Goal: Task Accomplishment & Management: Manage account settings

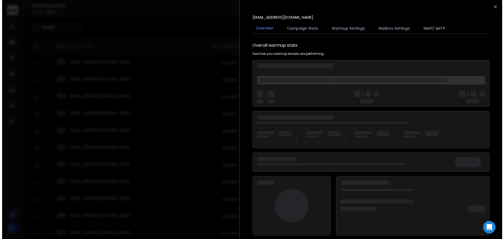
scroll to position [26, 0]
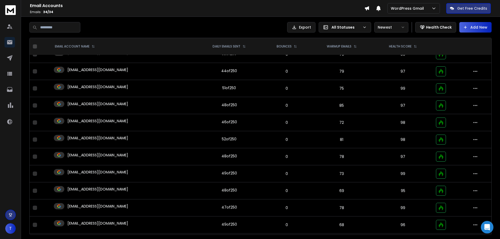
click at [86, 71] on p "[EMAIL_ADDRESS][DOMAIN_NAME]" at bounding box center [98, 69] width 61 height 5
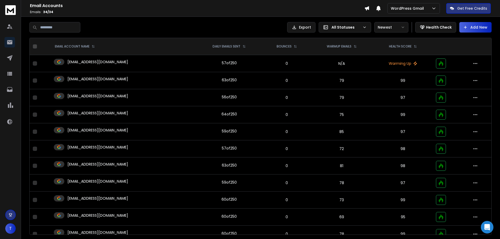
click at [118, 96] on p "[EMAIL_ADDRESS][DOMAIN_NAME]" at bounding box center [98, 96] width 61 height 5
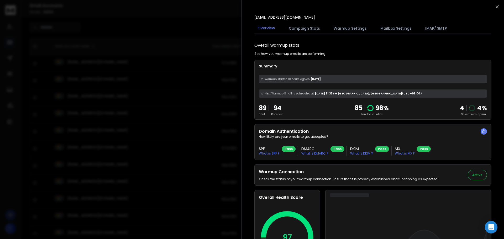
click at [402, 26] on button "Mailbox Settings" at bounding box center [396, 29] width 38 height 12
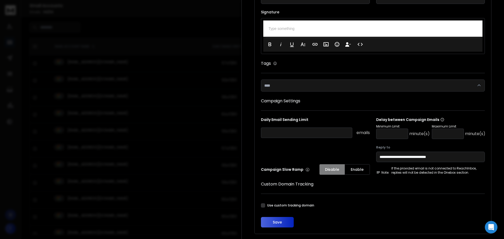
scroll to position [79, 0]
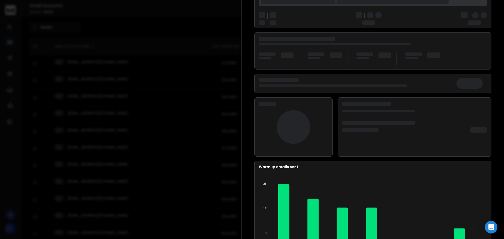
click at [189, 149] on div at bounding box center [252, 119] width 504 height 239
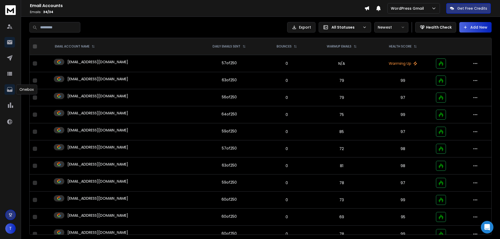
click at [9, 90] on icon at bounding box center [10, 89] width 6 height 5
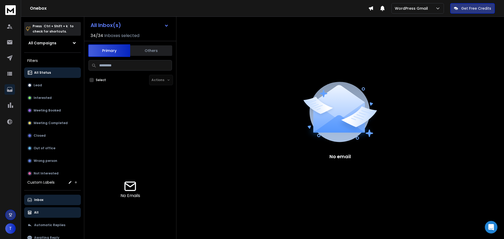
click at [53, 211] on button "All" at bounding box center [52, 213] width 57 height 11
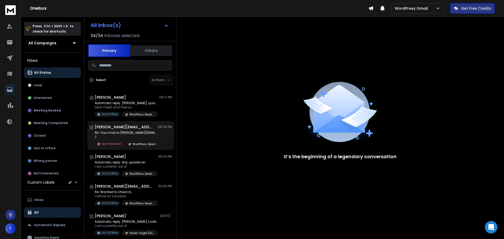
click at [123, 132] on p "Re: Your mail to eidson@1stfinancialtraining.com" at bounding box center [126, 133] width 63 height 4
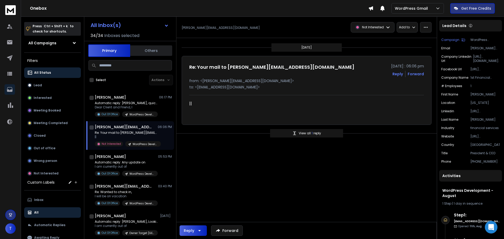
click at [315, 132] on p "View all 1 reply" at bounding box center [310, 133] width 22 height 4
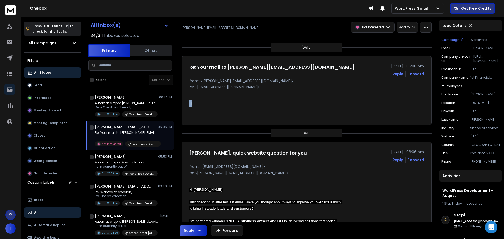
drag, startPoint x: 196, startPoint y: 104, endPoint x: 183, endPoint y: 102, distance: 13.5
click at [184, 102] on div "Re: Your mail to eidson@1stfinancialtraining.com 11 August 2025 : 06:06 pm Repl…" at bounding box center [307, 90] width 250 height 69
click at [190, 103] on div "||" at bounding box center [268, 109] width 158 height 17
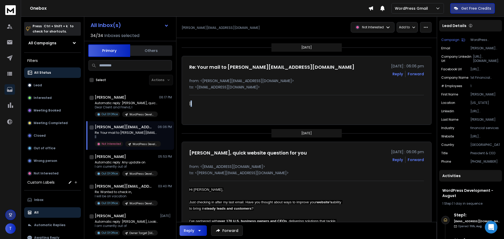
click at [190, 103] on div "||" at bounding box center [268, 109] width 158 height 17
click at [211, 107] on div "||" at bounding box center [268, 109] width 158 height 17
click at [8, 60] on icon at bounding box center [10, 58] width 6 height 6
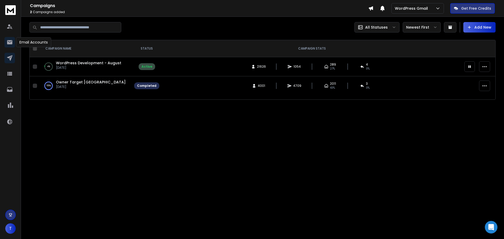
click at [8, 43] on icon at bounding box center [9, 42] width 5 height 4
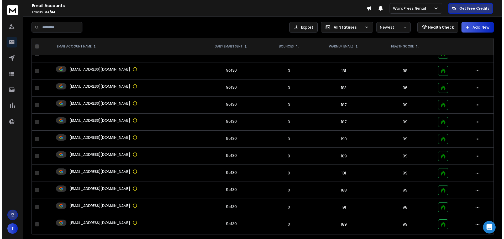
scroll to position [168, 0]
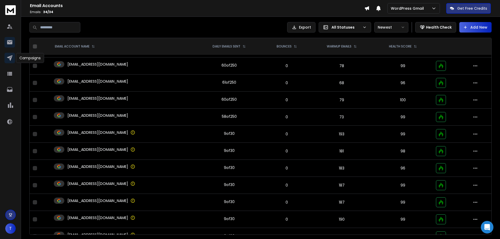
click at [7, 55] on icon at bounding box center [10, 58] width 6 height 6
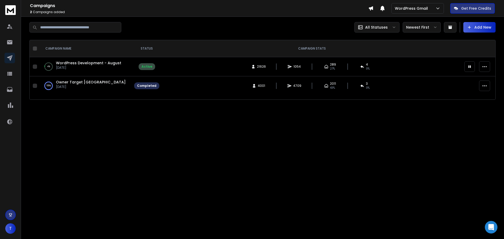
click at [92, 63] on span "WordPress Development - August" at bounding box center [88, 62] width 65 height 5
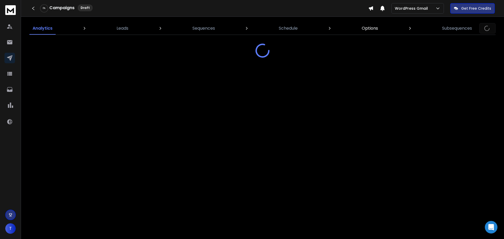
click at [377, 29] on p "Options" at bounding box center [370, 28] width 16 height 6
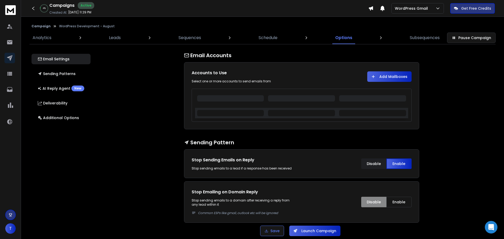
click at [386, 79] on button "Add Mailboxes" at bounding box center [389, 76] width 44 height 11
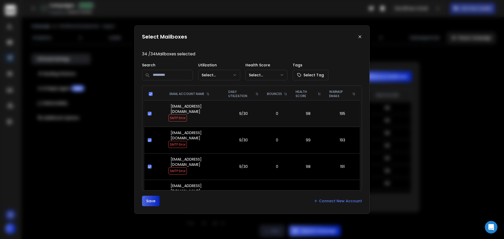
click at [150, 112] on button "button" at bounding box center [150, 114] width 4 height 4
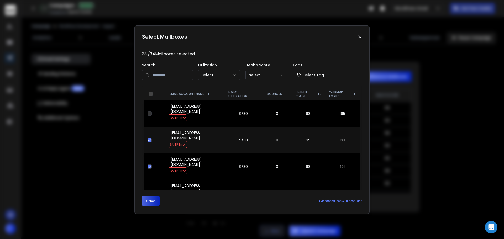
click at [150, 138] on button "button" at bounding box center [150, 140] width 4 height 4
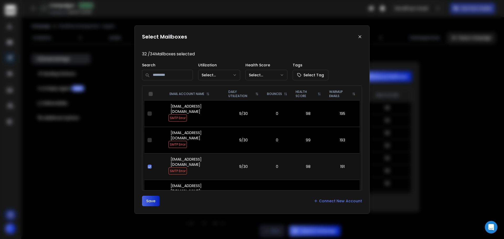
click at [150, 165] on button "button" at bounding box center [150, 167] width 4 height 4
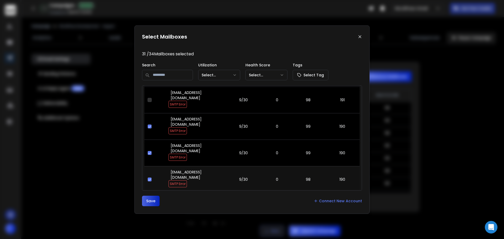
scroll to position [79, 0]
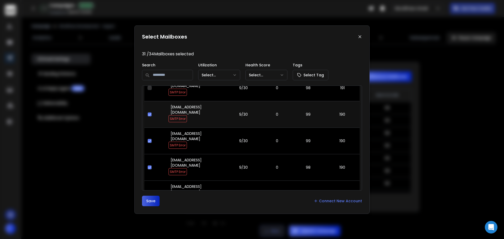
click at [148, 112] on button "button" at bounding box center [150, 114] width 4 height 4
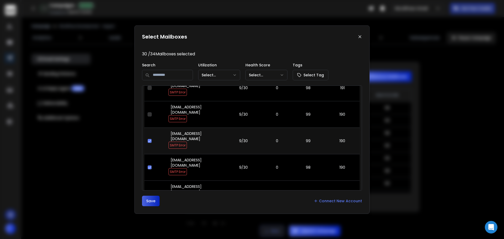
click at [148, 139] on button "button" at bounding box center [150, 141] width 4 height 4
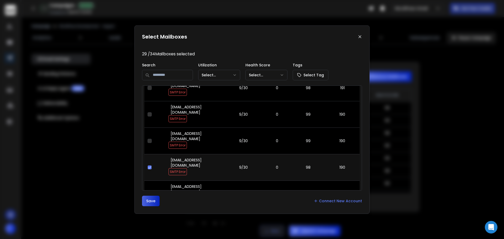
click at [149, 154] on td at bounding box center [154, 167] width 21 height 27
click at [148, 165] on button "button" at bounding box center [150, 167] width 4 height 4
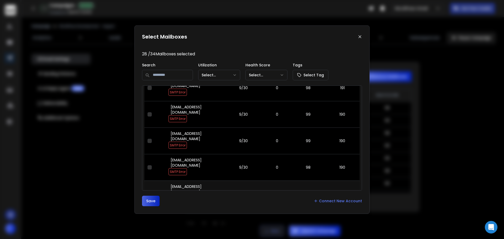
click at [149, 181] on td at bounding box center [154, 194] width 21 height 27
click at [150, 192] on button "button" at bounding box center [150, 194] width 4 height 4
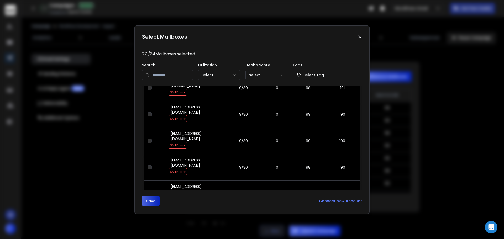
click at [150, 208] on td at bounding box center [154, 221] width 21 height 27
click at [150, 219] on button "button" at bounding box center [150, 221] width 4 height 4
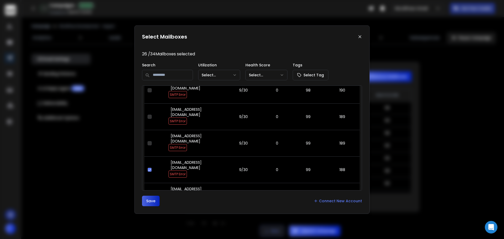
scroll to position [158, 0]
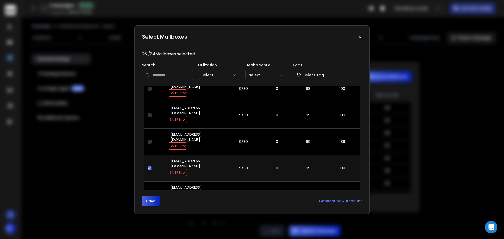
click at [148, 166] on button "button" at bounding box center [150, 168] width 4 height 4
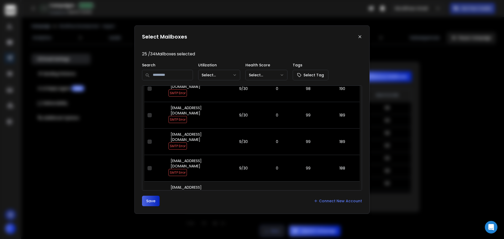
click at [153, 193] on div at bounding box center [157, 195] width 18 height 4
click at [152, 193] on button "button" at bounding box center [150, 195] width 4 height 4
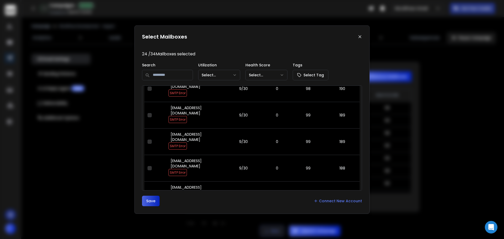
click at [152, 219] on button "button" at bounding box center [150, 221] width 4 height 4
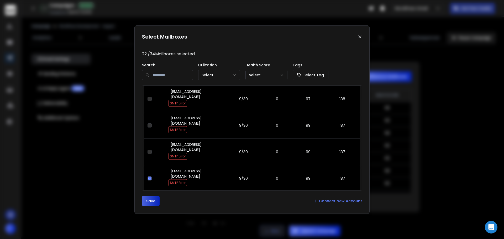
scroll to position [263, 0]
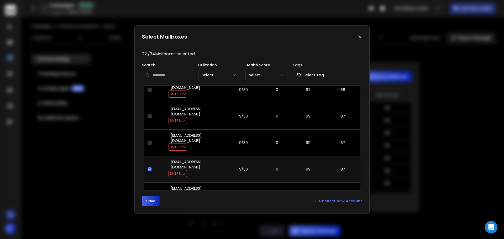
click at [150, 167] on button "button" at bounding box center [150, 169] width 4 height 4
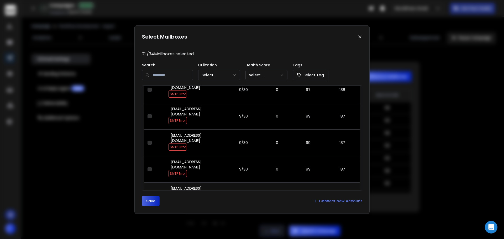
click at [149, 194] on button "button" at bounding box center [150, 196] width 4 height 4
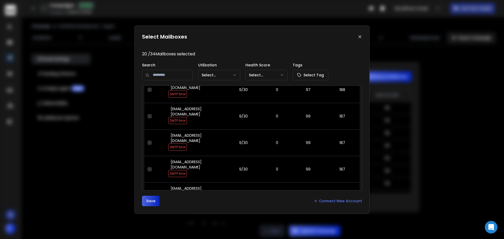
click at [148, 209] on td at bounding box center [154, 222] width 21 height 27
click at [148, 220] on button "button" at bounding box center [150, 222] width 4 height 4
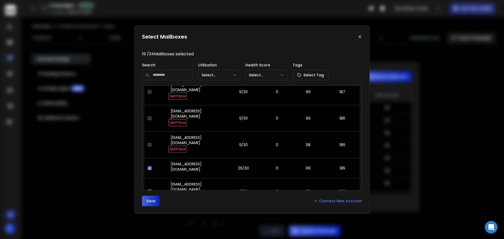
scroll to position [341, 0]
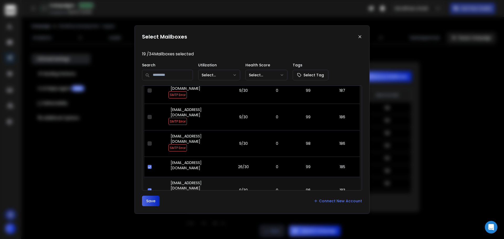
click at [150, 188] on button "button" at bounding box center [150, 190] width 4 height 4
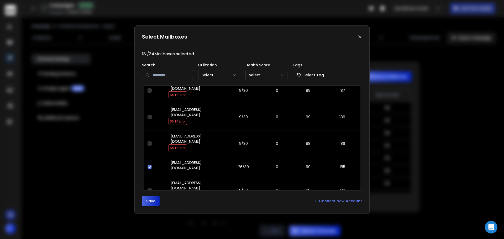
click at [149, 215] on button "button" at bounding box center [150, 217] width 4 height 4
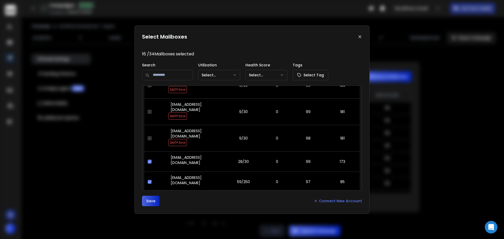
click at [155, 203] on button "Save" at bounding box center [151, 201] width 18 height 11
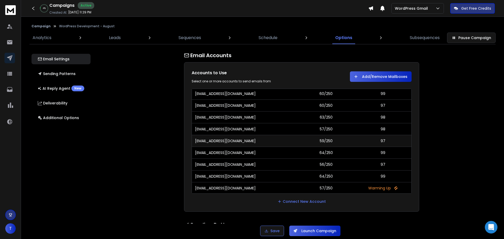
scroll to position [97, 0]
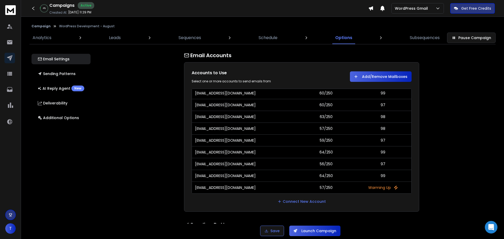
click at [9, 52] on div at bounding box center [10, 75] width 12 height 108
click at [10, 58] on icon at bounding box center [10, 58] width 6 height 6
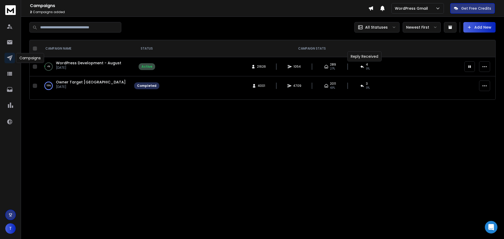
click at [159, 179] on div "Your warmest leads are on your site – Turn visits into conversations Reach Out …" at bounding box center [252, 119] width 504 height 239
